Goal: Task Accomplishment & Management: Manage account settings

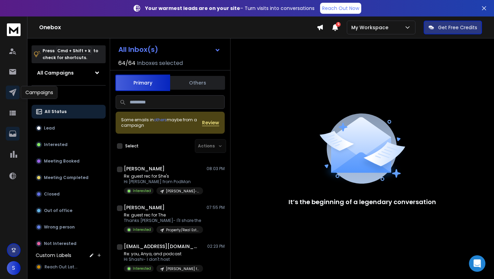
click at [10, 94] on icon at bounding box center [13, 92] width 8 height 8
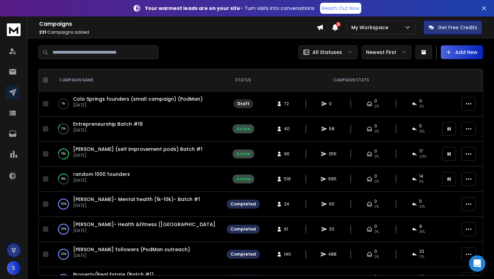
click at [140, 101] on span "Colo Springs founders (small campaign) (PodMan)" at bounding box center [138, 98] width 130 height 7
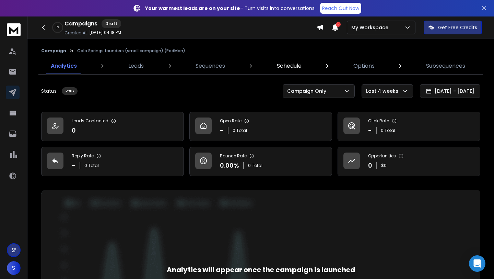
click at [281, 67] on p "Schedule" at bounding box center [289, 66] width 25 height 8
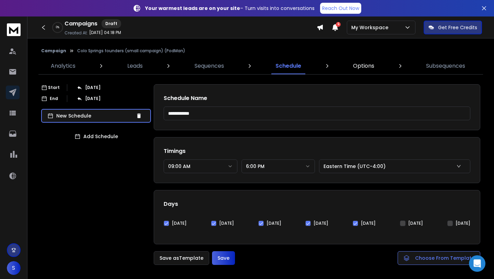
click at [360, 65] on p "Options" at bounding box center [363, 66] width 21 height 8
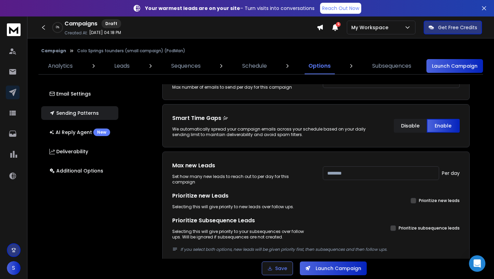
scroll to position [357, 0]
click at [357, 176] on input "***" at bounding box center [381, 174] width 116 height 14
type input "**"
click at [323, 187] on div "Max new Leads Set how many new leads to reach out to per day for this campaign …" at bounding box center [316, 207] width 288 height 91
click at [386, 176] on input "**" at bounding box center [381, 174] width 116 height 14
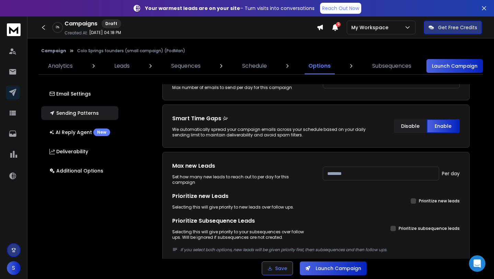
type input "**"
click at [413, 201] on button "Prioritize new leads" at bounding box center [413, 200] width 5 height 5
click at [285, 221] on h1 "Prioritize Subsequence Leads" at bounding box center [240, 221] width 137 height 8
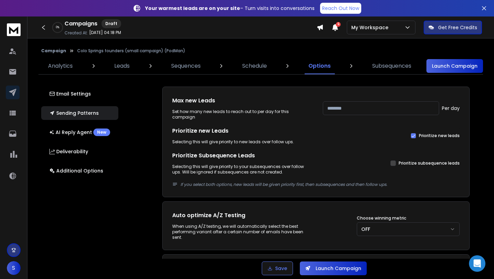
scroll to position [423, 0]
click at [332, 200] on div "**********" at bounding box center [316, 116] width 308 height 467
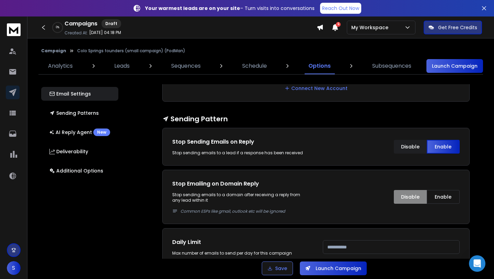
scroll to position [192, 0]
click at [348, 244] on input "***" at bounding box center [391, 247] width 137 height 14
type input "**"
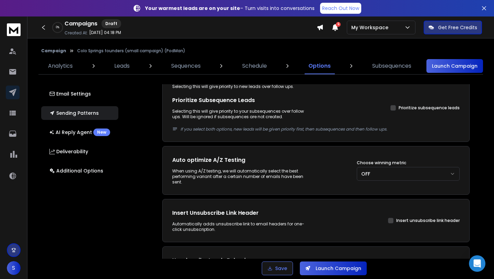
scroll to position [474, 0]
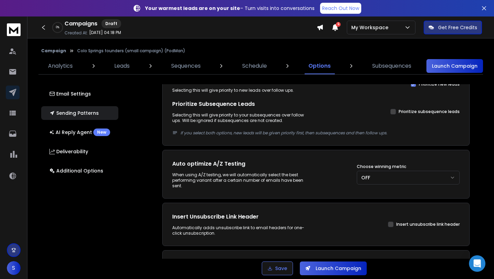
click at [372, 176] on button "OFF" at bounding box center [408, 178] width 103 height 14
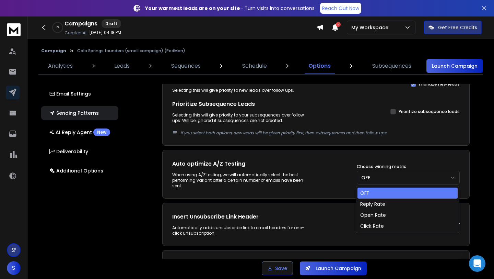
select select "**********"
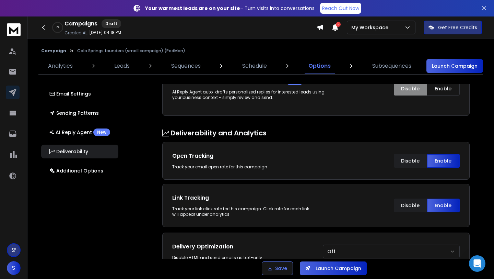
scroll to position [734, 0]
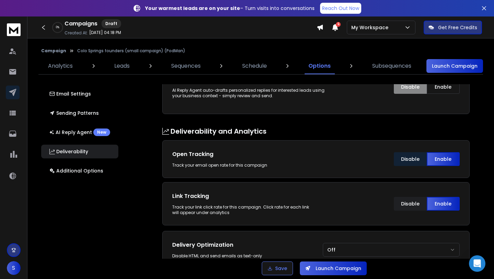
click at [410, 165] on button "Disable" at bounding box center [410, 159] width 33 height 14
click at [409, 197] on button "Disable" at bounding box center [410, 204] width 33 height 14
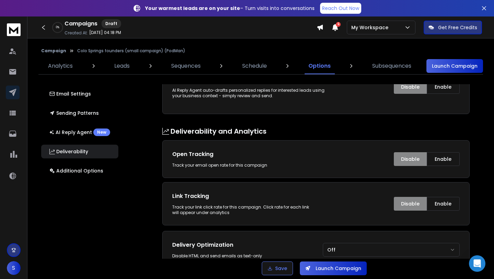
click at [320, 171] on div "Open Tracking Track your email open rate for this campaign Disable Enable" at bounding box center [316, 159] width 308 height 38
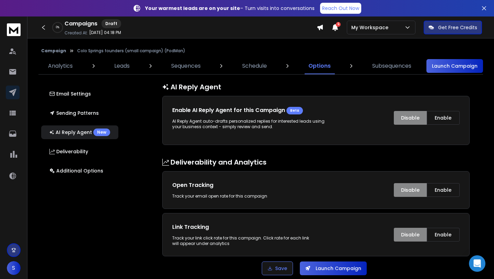
scroll to position [701, 0]
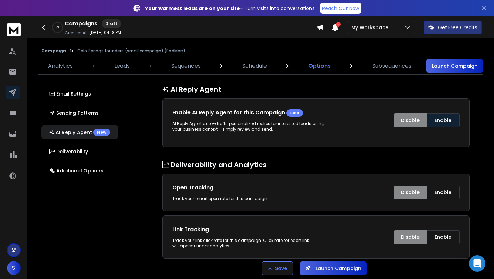
click at [435, 120] on button "Enable" at bounding box center [443, 120] width 33 height 14
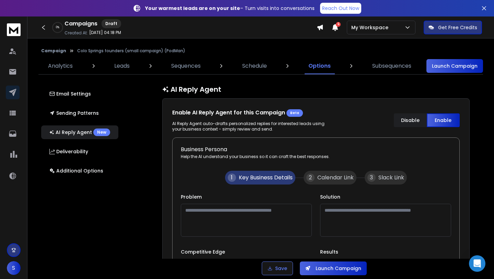
scroll to position [743, 0]
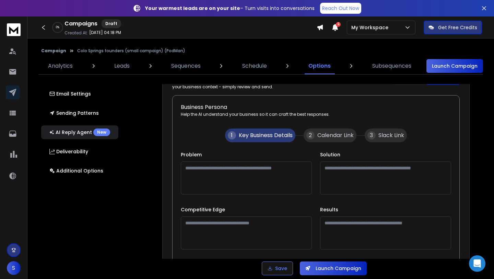
click at [255, 176] on textarea "Problem" at bounding box center [246, 177] width 131 height 33
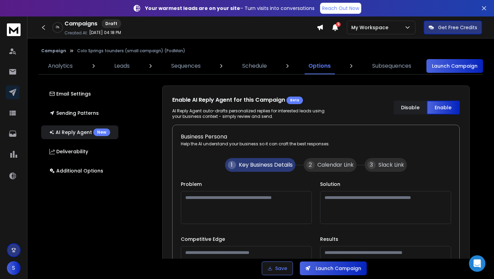
scroll to position [706, 0]
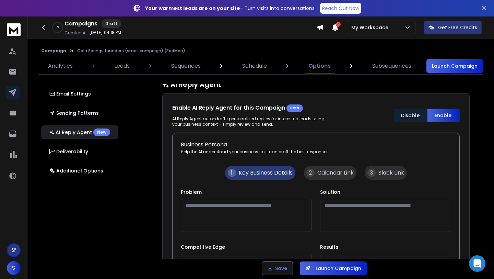
click at [401, 121] on button "Disable" at bounding box center [410, 116] width 33 height 14
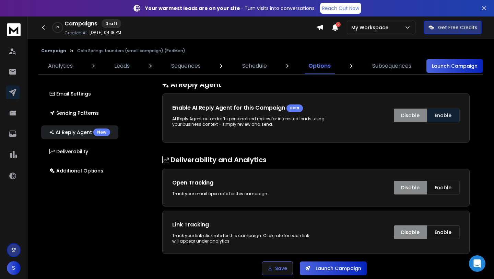
click at [448, 113] on button "Enable" at bounding box center [443, 116] width 33 height 14
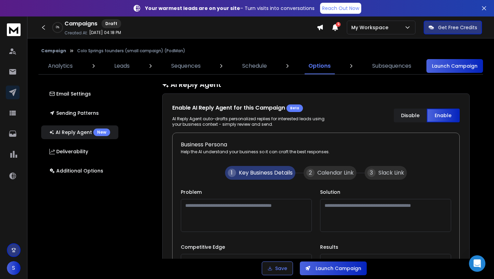
click at [318, 169] on span "Calendar Link" at bounding box center [336, 173] width 36 height 8
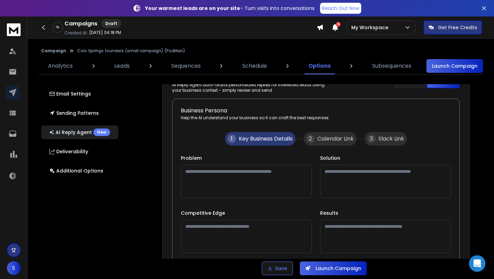
scroll to position [740, 0]
click at [265, 169] on textarea "Problem" at bounding box center [246, 180] width 131 height 33
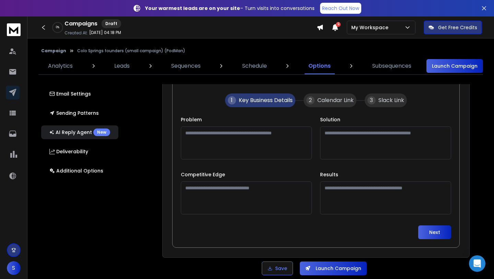
scroll to position [765, 0]
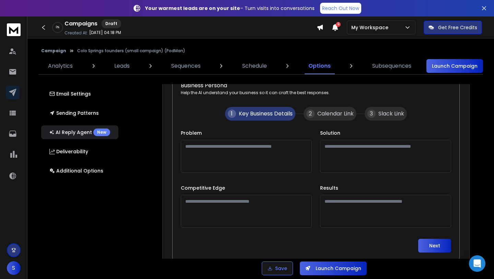
click at [215, 131] on div "Problem" at bounding box center [246, 151] width 131 height 44
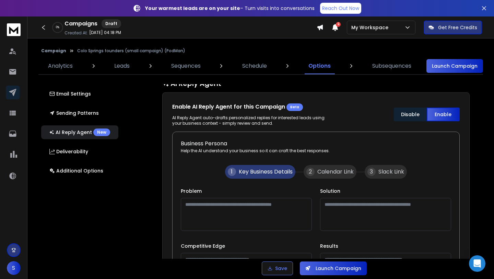
click at [414, 114] on button "Disable" at bounding box center [410, 114] width 33 height 14
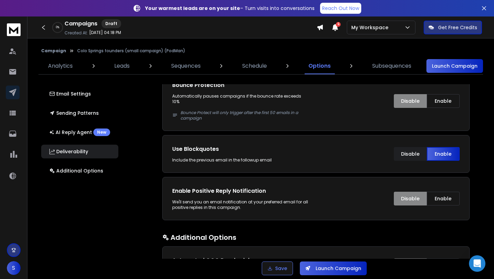
scroll to position [1095, 0]
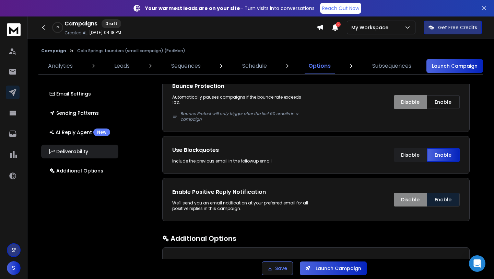
click at [433, 197] on button "Enable" at bounding box center [443, 200] width 33 height 14
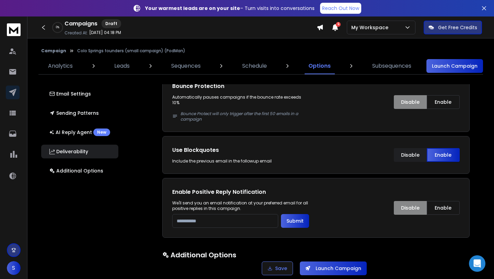
click at [258, 214] on input "email" at bounding box center [225, 221] width 106 height 14
type input "**********"
click at [293, 214] on button "Submit" at bounding box center [295, 221] width 28 height 14
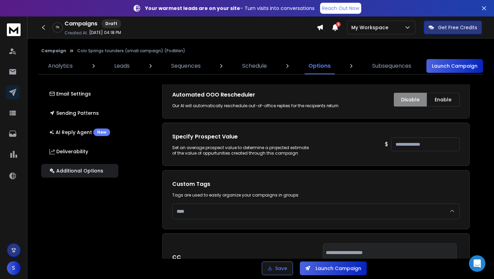
scroll to position [1375, 0]
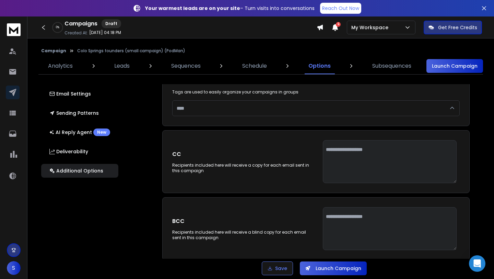
click at [325, 271] on button "Launch Campaign" at bounding box center [333, 268] width 67 height 14
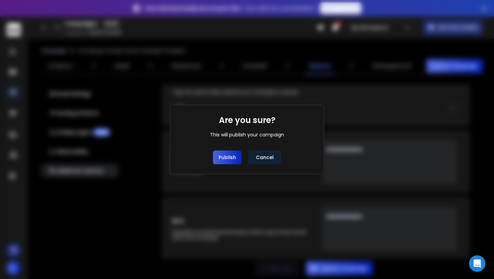
click at [223, 154] on button "Publish" at bounding box center [227, 157] width 28 height 14
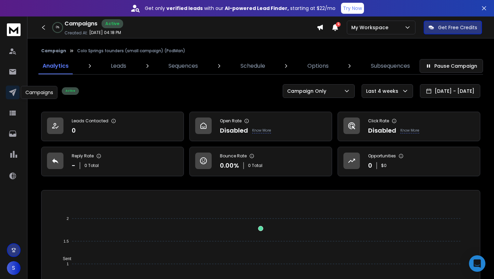
click at [10, 88] on link at bounding box center [13, 92] width 14 height 14
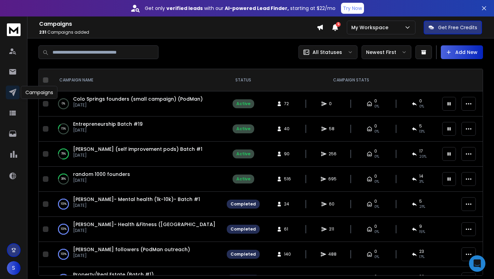
scroll to position [0, 0]
click at [255, 44] on div "Campaigns 231 Campaigns Added All Statuses Newest First Add New CAMPAIGN NAME S…" at bounding box center [260, 160] width 467 height 244
click at [97, 17] on div "Campaigns 231 Campaigns added 5 My Workspace Get Free Credits" at bounding box center [247, 27] width 494 height 22
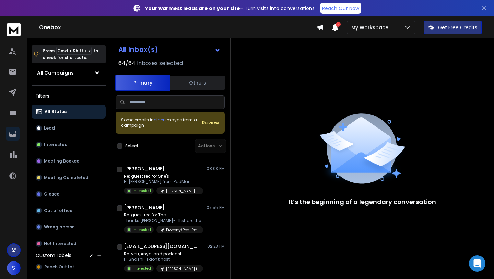
click at [268, 111] on div "It’s the beginning of a legendary conversation" at bounding box center [363, 156] width 264 height 237
click at [11, 4] on div "Your warmest leads are on your site – Turn visits into conversations Reach Out …" at bounding box center [247, 8] width 494 height 16
click at [128, 9] on div "Your warmest leads are on your site – Turn visits into conversations Reach Out …" at bounding box center [247, 8] width 494 height 16
click at [11, 95] on icon at bounding box center [13, 92] width 8 height 8
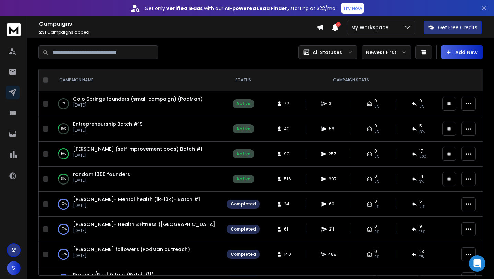
click at [273, 50] on div "Campaigns 231 Campaigns Added All Statuses Newest First Add New" at bounding box center [372, 52] width 223 height 14
